Goal: Navigation & Orientation: Find specific page/section

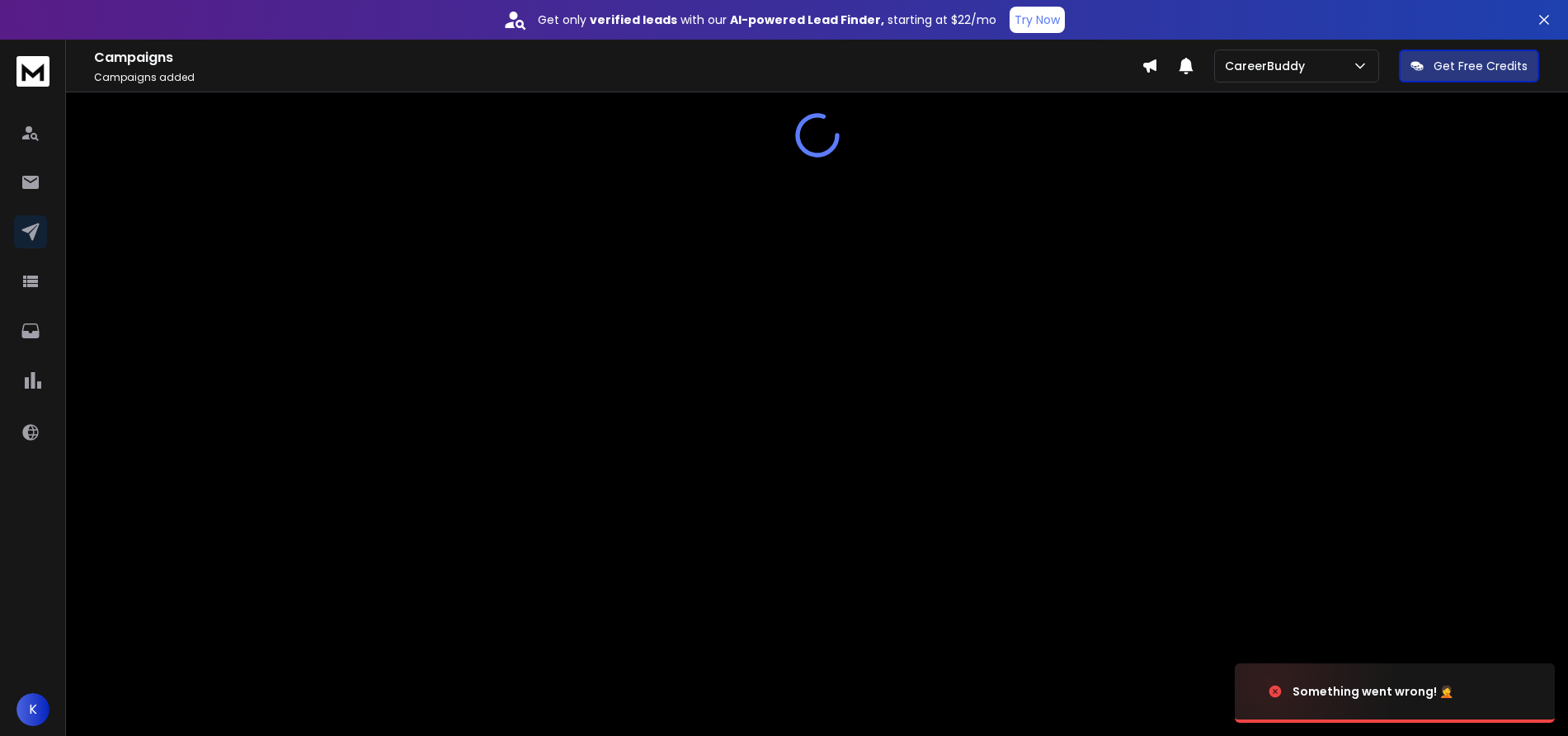
click at [360, 207] on div "Get only verified leads with our AI-powered Lead Finder, starting at $22/mo Try…" at bounding box center [784, 368] width 1568 height 736
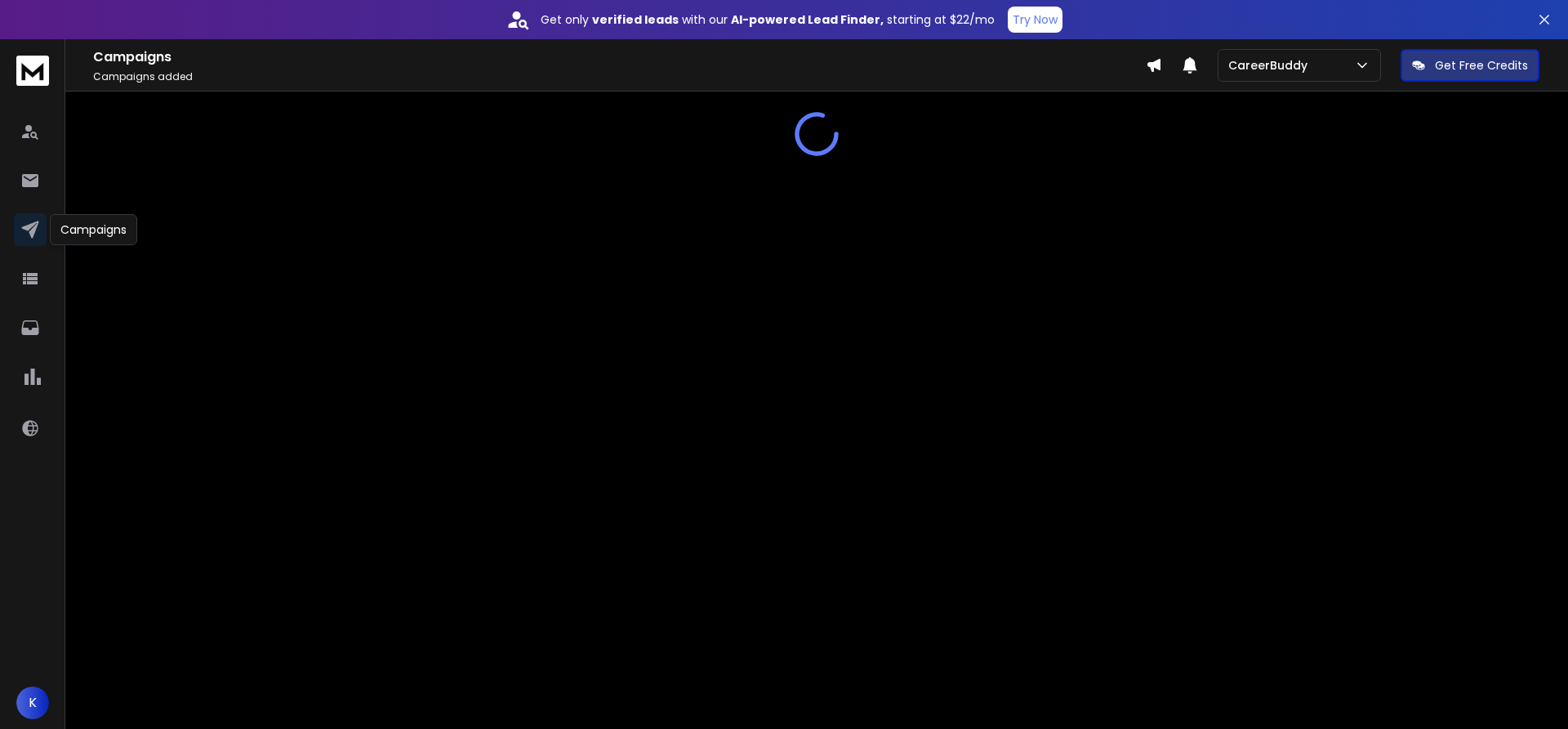
click at [29, 230] on icon at bounding box center [30, 230] width 20 height 20
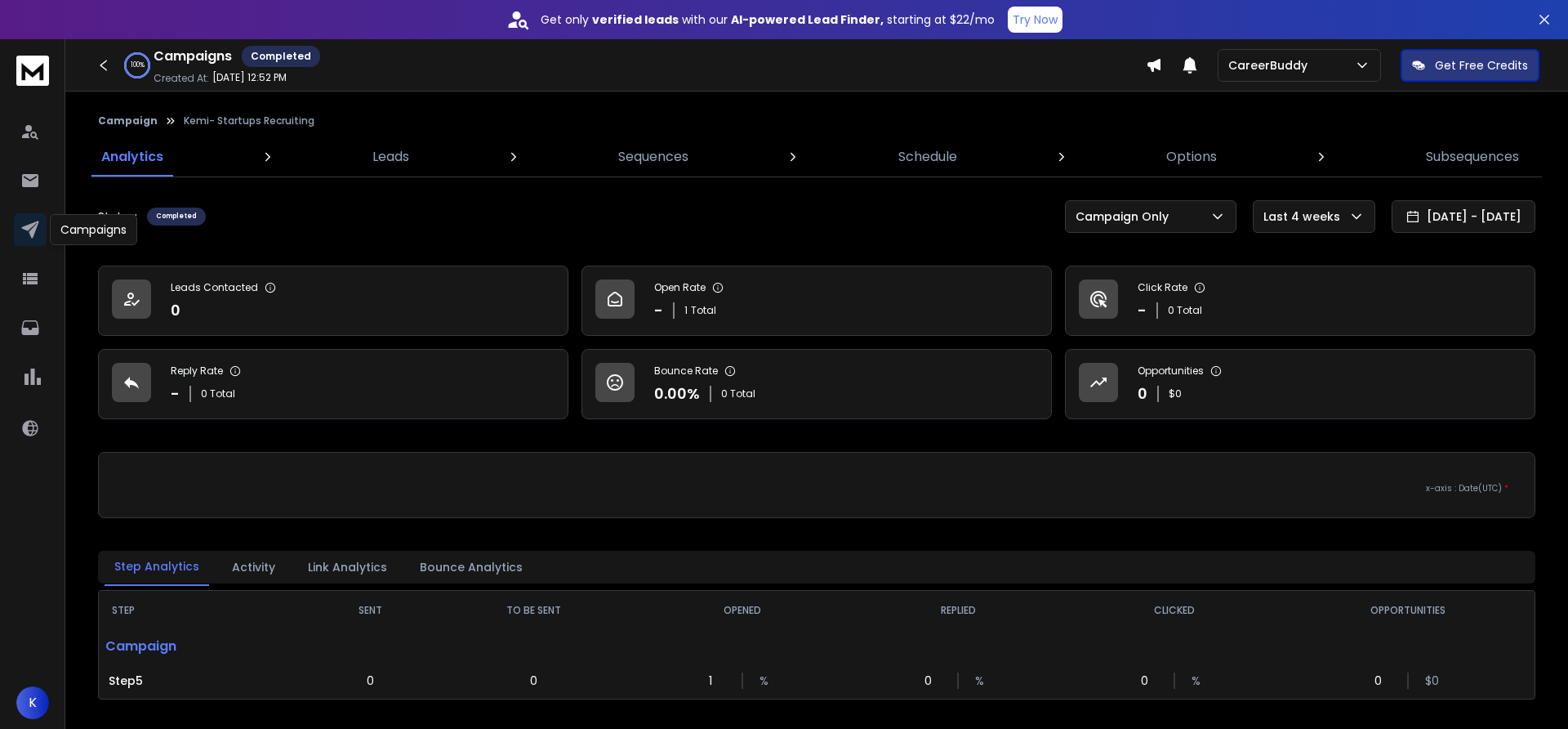
click at [33, 214] on link at bounding box center [30, 230] width 33 height 33
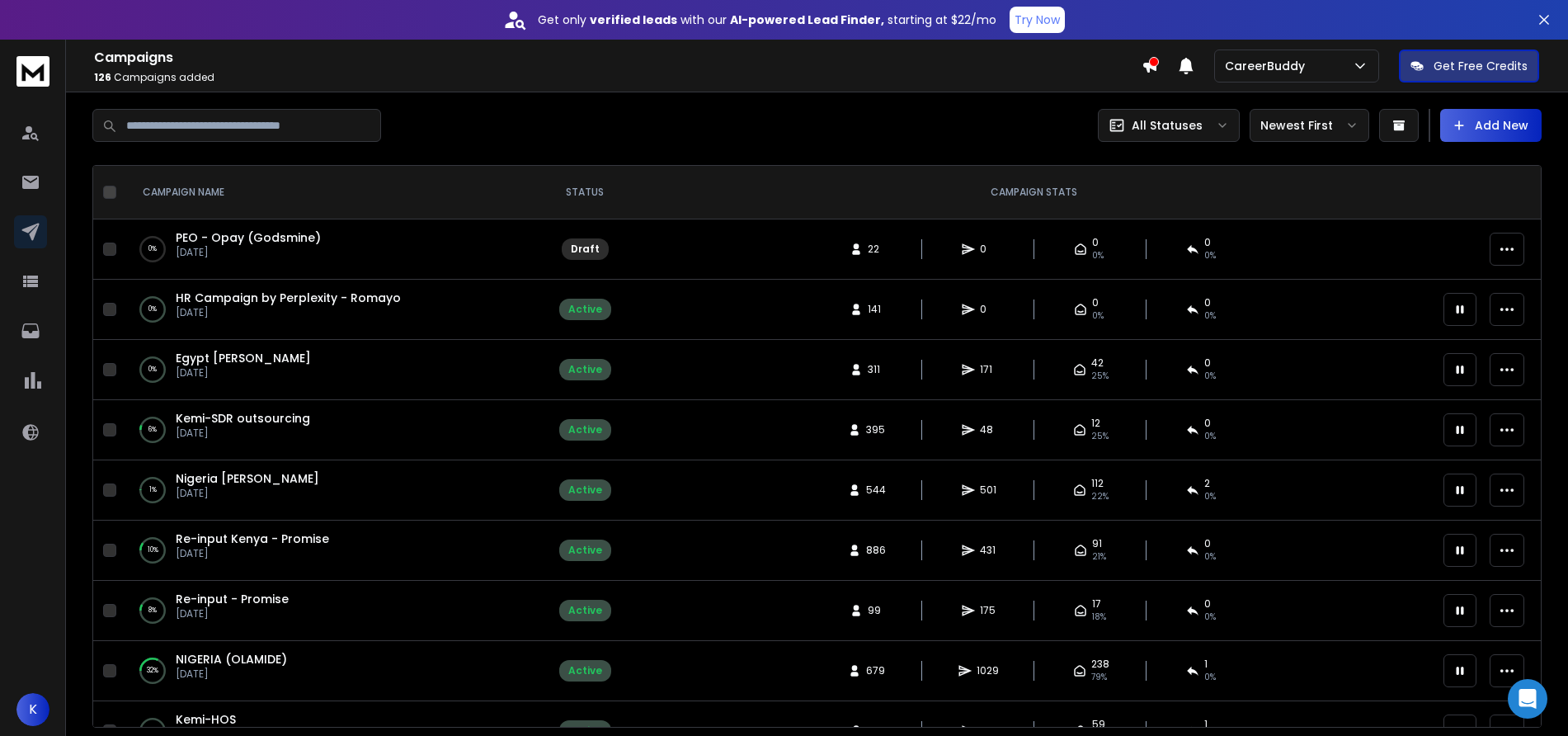
click at [1492, 419] on button "button" at bounding box center [1507, 429] width 34 height 33
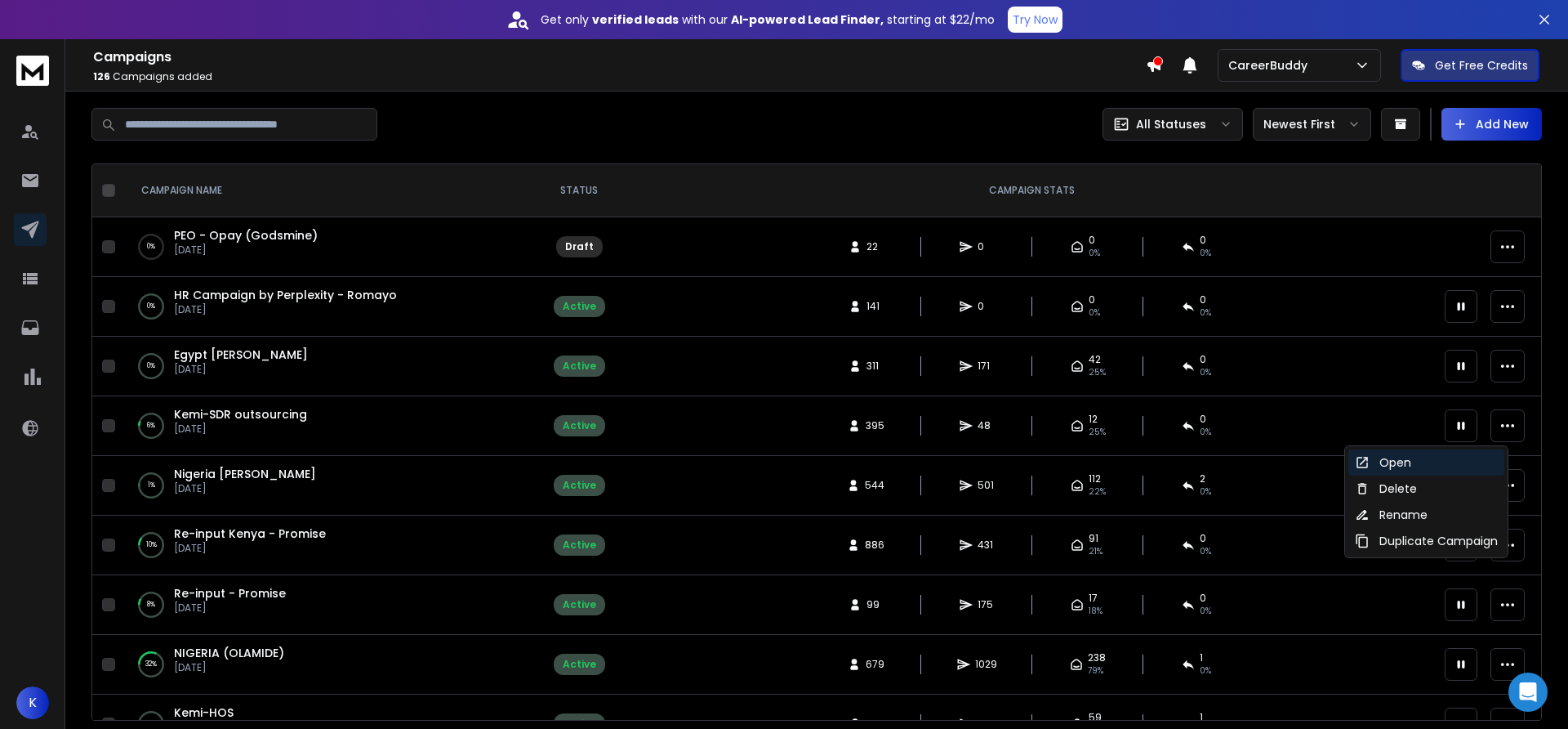
click at [1410, 464] on div "Open" at bounding box center [1382, 462] width 56 height 16
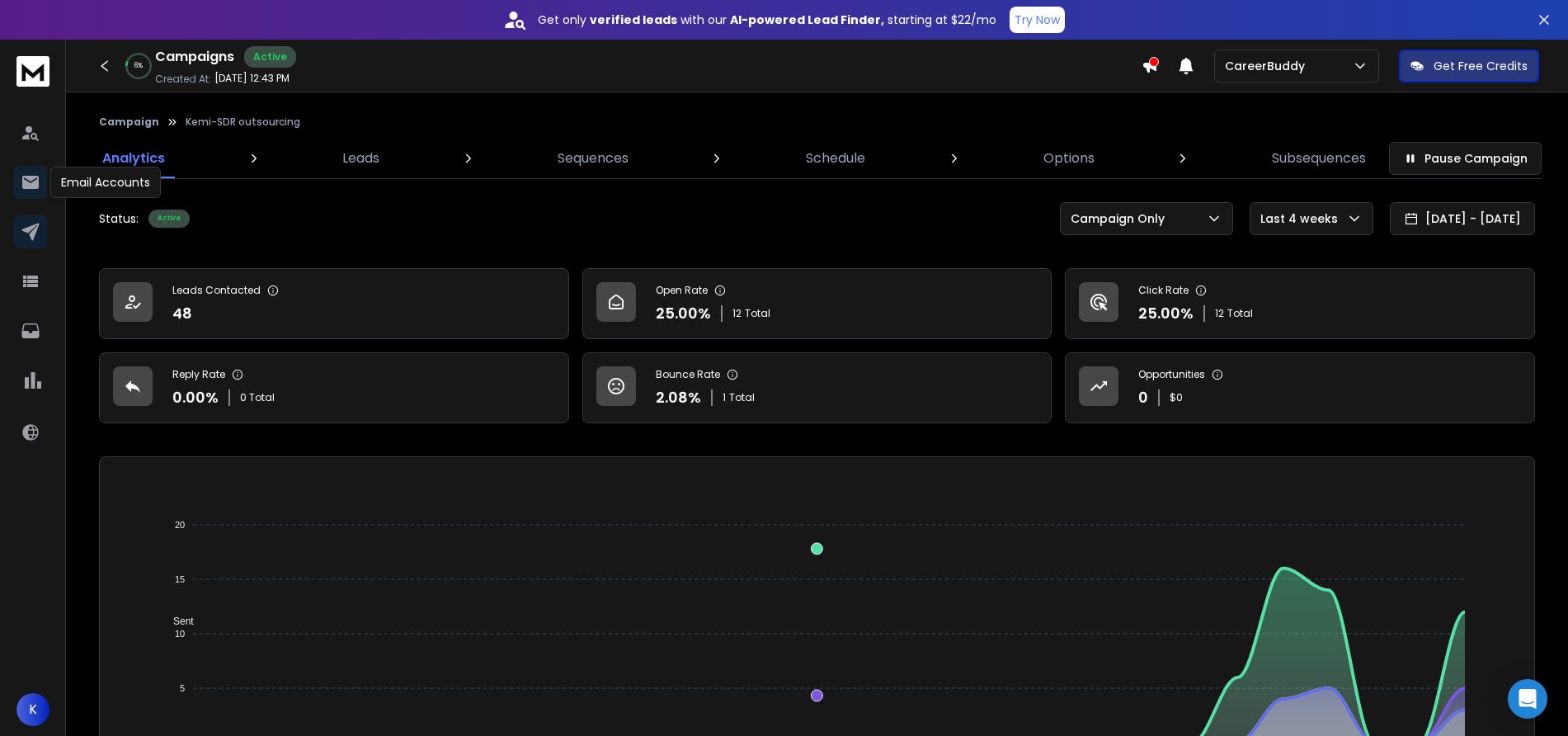
click at [42, 178] on link at bounding box center [31, 182] width 33 height 33
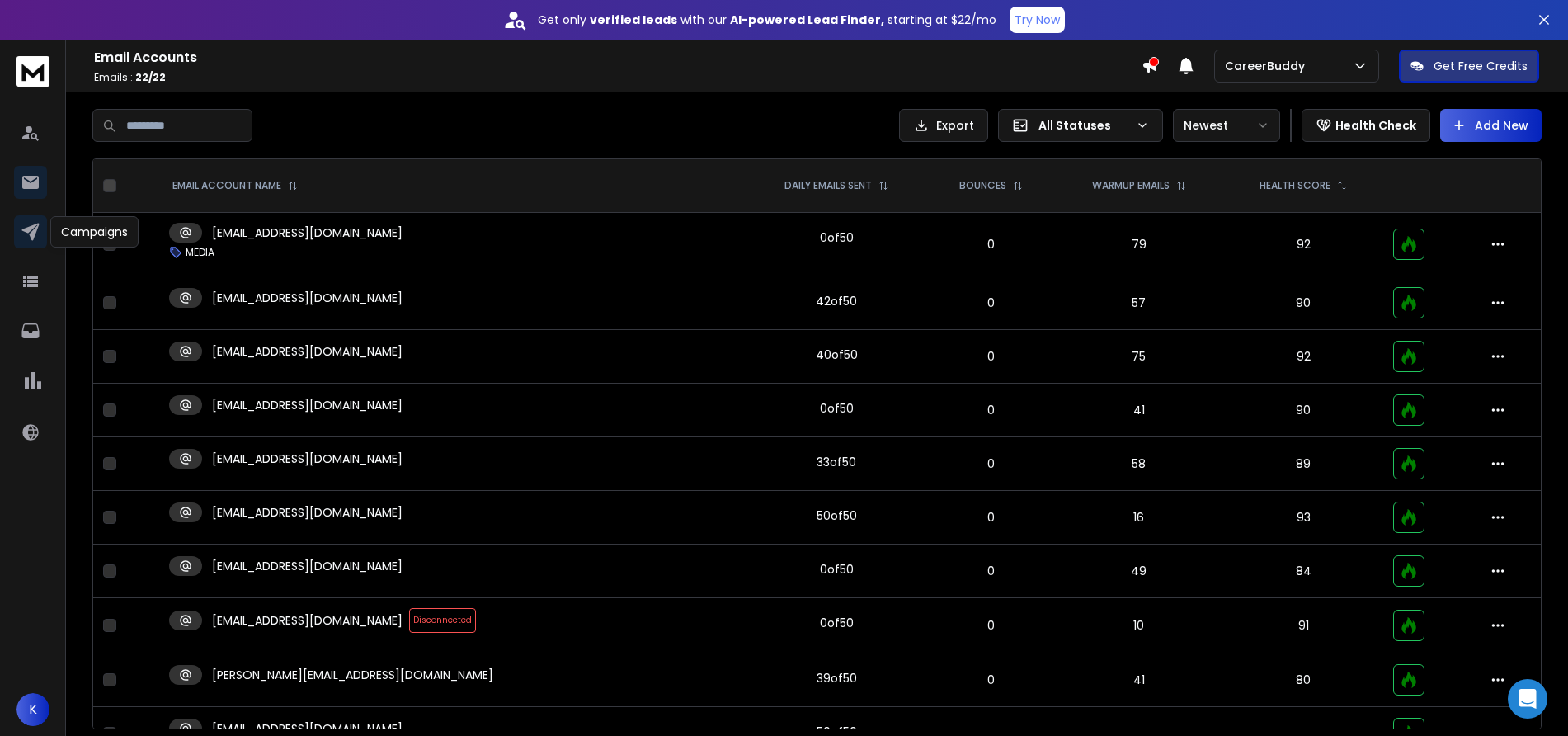
click at [31, 238] on icon at bounding box center [31, 232] width 20 height 20
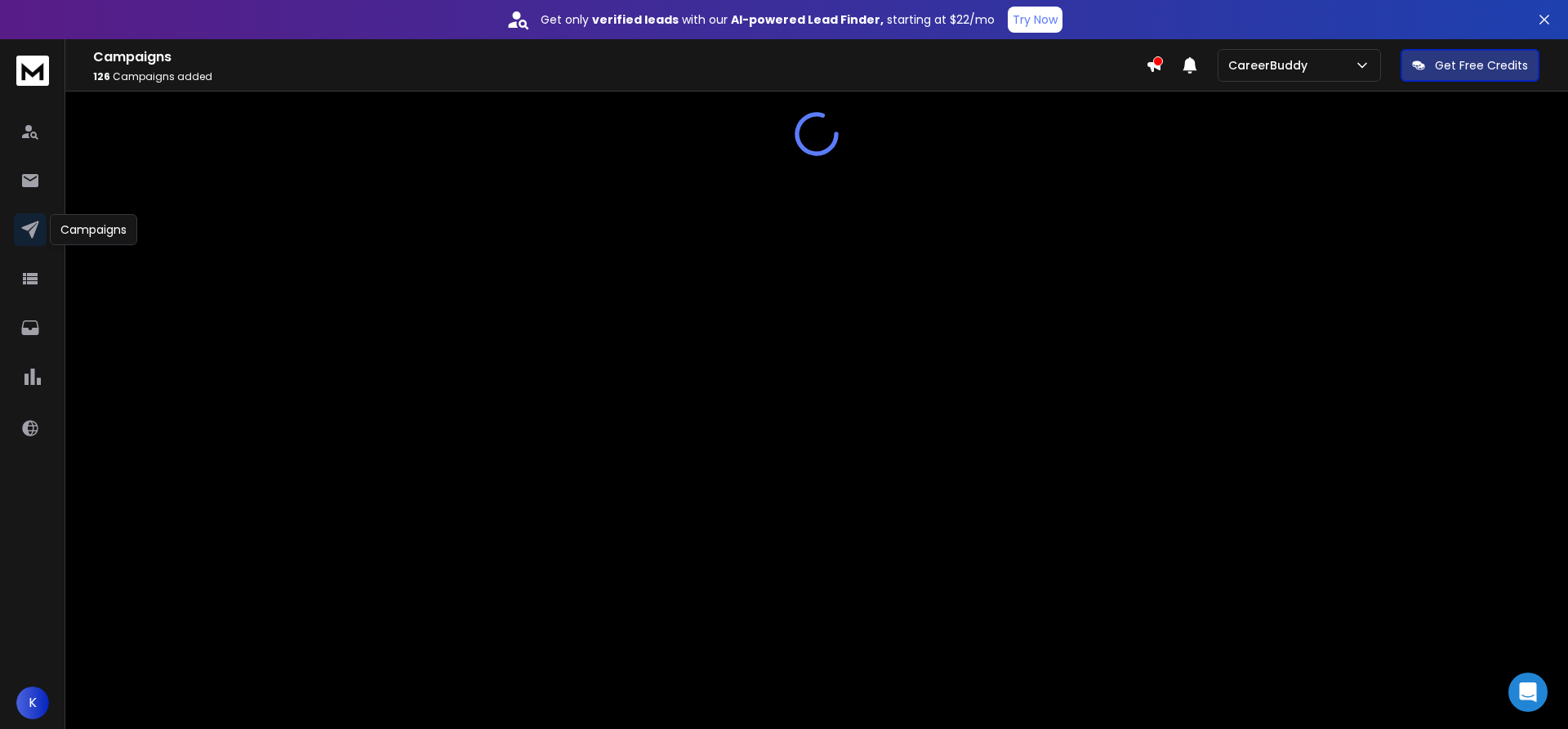
click at [30, 236] on icon at bounding box center [30, 230] width 20 height 20
